Goal: Communication & Community: Participate in discussion

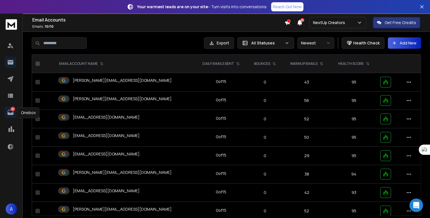
click at [12, 108] on p "60" at bounding box center [12, 109] width 5 height 5
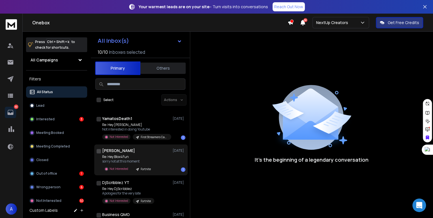
click at [144, 154] on div "[PERSON_NAME] [DATE] Re: Hey Blox4Fun sorry not at this moment Not Interested F…" at bounding box center [143, 160] width 83 height 24
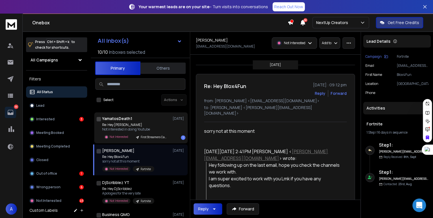
click at [165, 128] on p "Not interested in doing Youtube" at bounding box center [136, 129] width 68 height 5
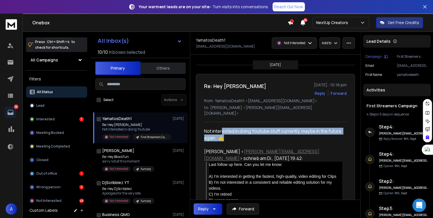
drag, startPoint x: 222, startPoint y: 123, endPoint x: 282, endPoint y: 132, distance: 60.6
click at [282, 132] on div "Not interested in doing Youtube stuff currently, maybe in the future again. 👍" at bounding box center [273, 135] width 138 height 14
drag, startPoint x: 282, startPoint y: 132, endPoint x: 245, endPoint y: 133, distance: 37.1
click at [245, 133] on div "Not interested in doing Youtube stuff currently, maybe in the future again. 👍" at bounding box center [273, 135] width 138 height 14
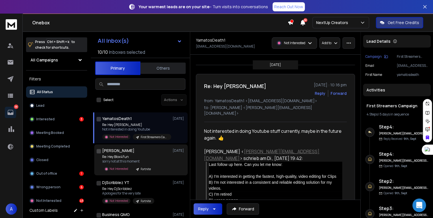
click at [154, 155] on p "Re: Hey Blox4Fun" at bounding box center [128, 157] width 52 height 5
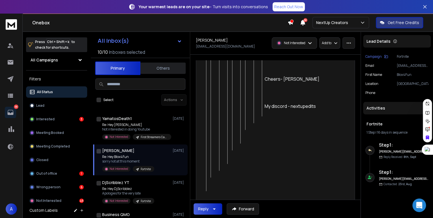
scroll to position [818, 0]
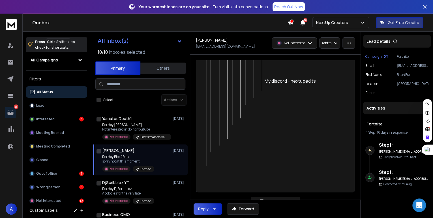
click at [270, 197] on div "View all 9 replies" at bounding box center [275, 201] width 49 height 9
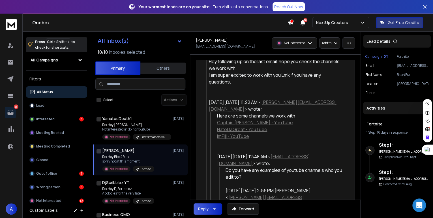
scroll to position [0, 0]
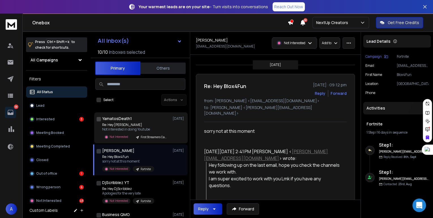
click at [153, 119] on div "YamatosDeath1 [DATE]" at bounding box center [143, 119] width 83 height 6
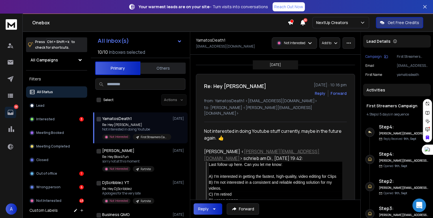
click at [397, 75] on p "yamatosdeath" at bounding box center [413, 75] width 32 height 5
